Goal: Navigation & Orientation: Find specific page/section

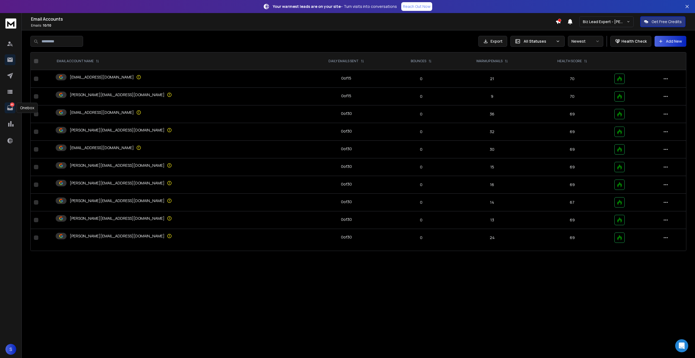
click at [12, 104] on p "85" at bounding box center [12, 104] width 4 height 4
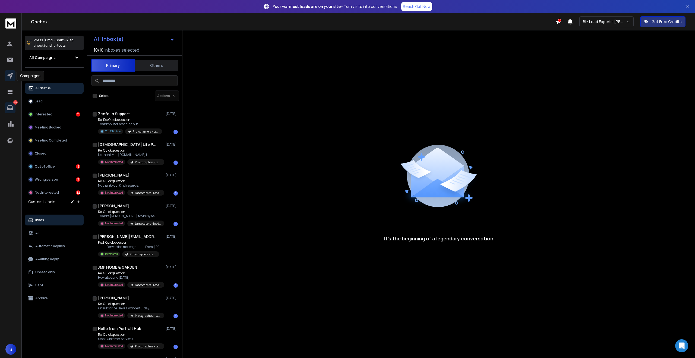
click at [9, 74] on icon at bounding box center [10, 76] width 6 height 6
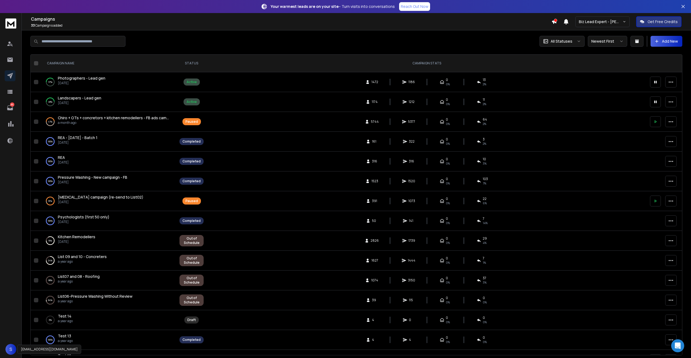
click at [10, 350] on span "S" at bounding box center [10, 349] width 11 height 11
click at [43, 346] on icon at bounding box center [43, 348] width 5 height 5
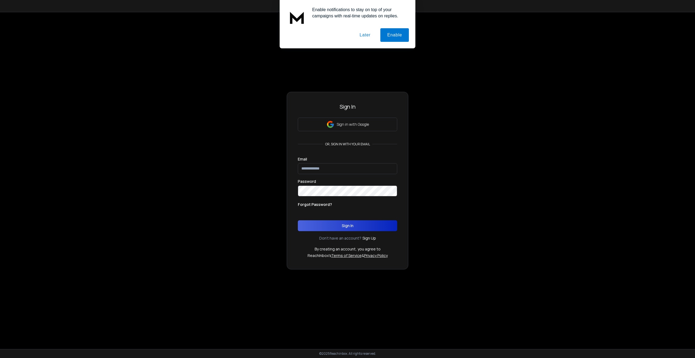
type input "**********"
click at [367, 34] on button "Later" at bounding box center [365, 35] width 24 height 14
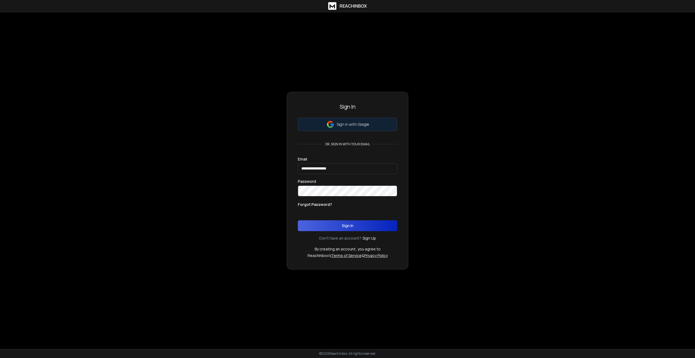
click at [350, 123] on p "Sign in with Google" at bounding box center [353, 124] width 32 height 5
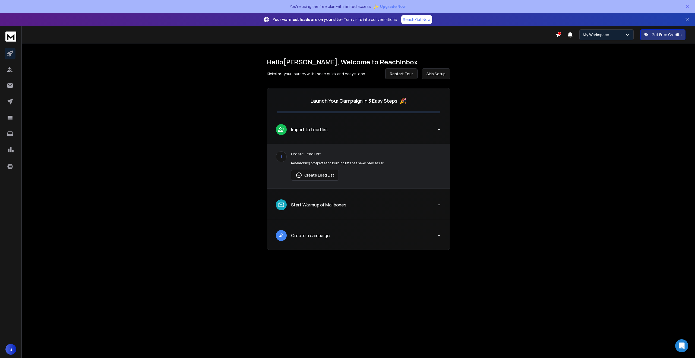
click at [600, 30] on button "My Workspace" at bounding box center [606, 34] width 54 height 11
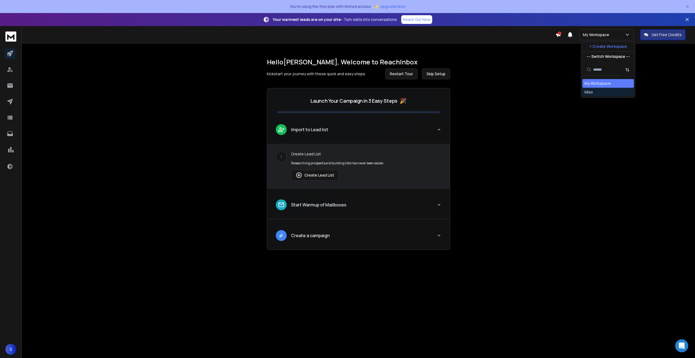
click at [589, 91] on div "Mixo" at bounding box center [588, 91] width 8 height 5
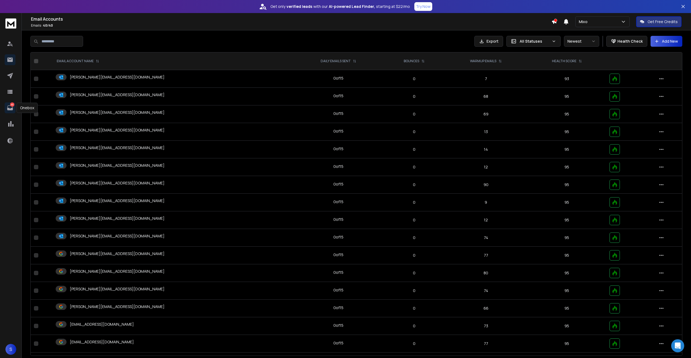
click at [9, 106] on icon at bounding box center [10, 107] width 7 height 7
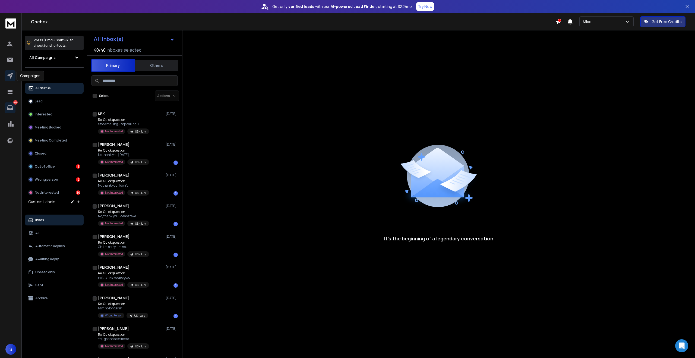
click at [13, 79] on link at bounding box center [10, 75] width 11 height 11
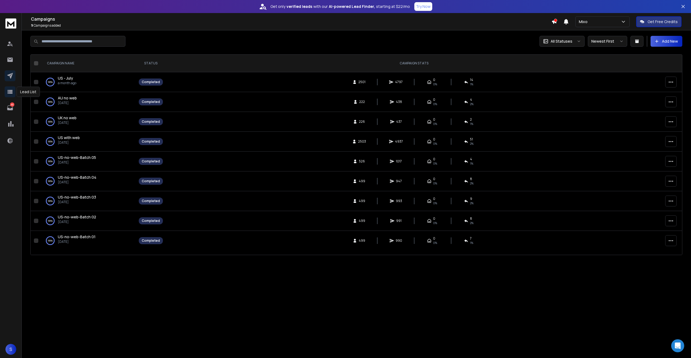
click at [9, 93] on icon at bounding box center [10, 92] width 5 height 4
